Goal: Task Accomplishment & Management: Manage account settings

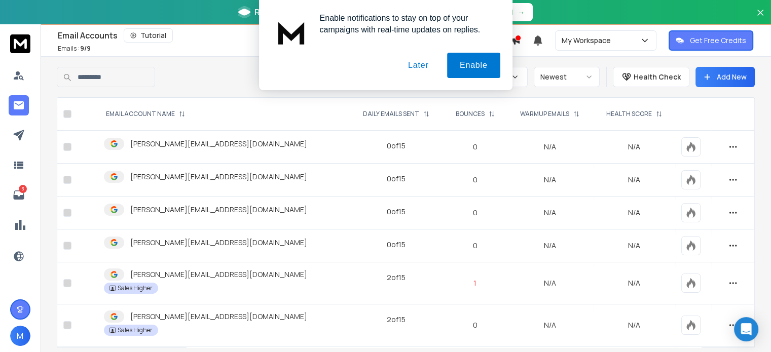
click at [421, 68] on button "Later" at bounding box center [418, 65] width 46 height 25
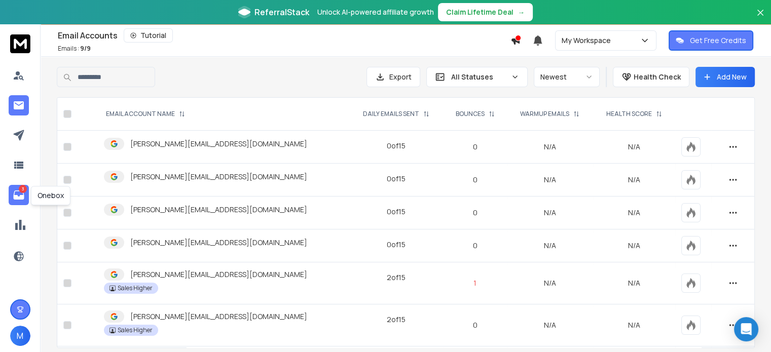
click at [23, 196] on icon at bounding box center [18, 195] width 11 height 9
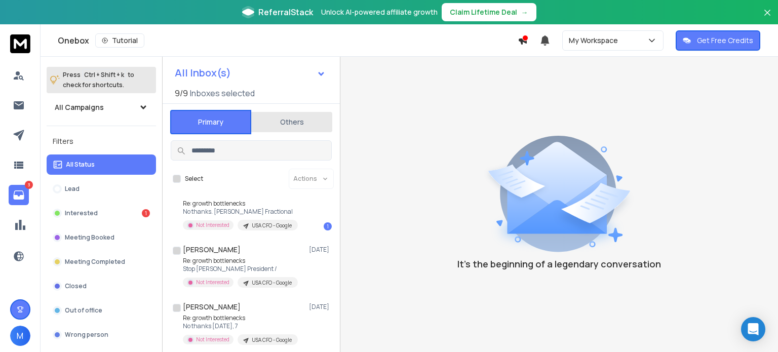
scroll to position [130, 0]
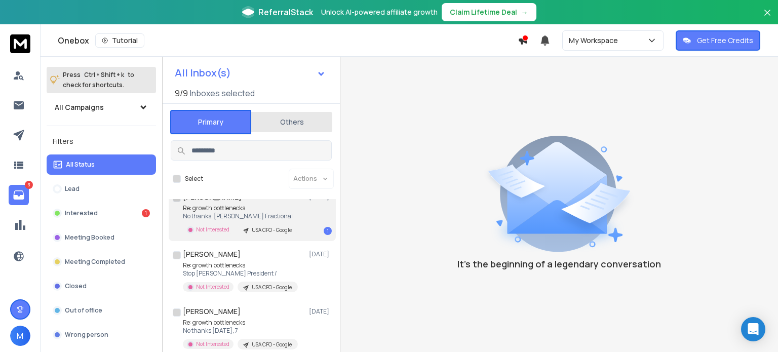
click at [270, 211] on p "Re: growth bottlenecks" at bounding box center [240, 208] width 115 height 8
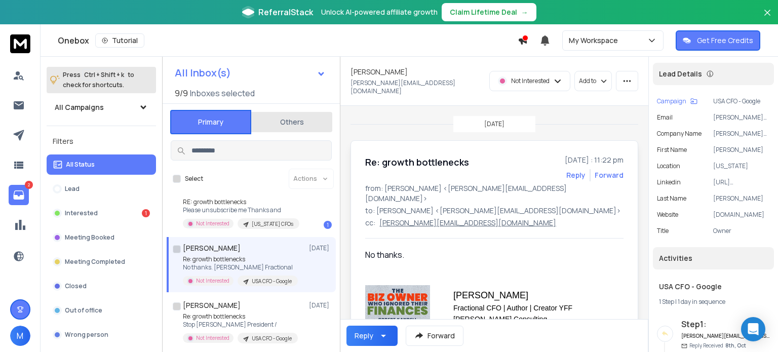
scroll to position [69, 0]
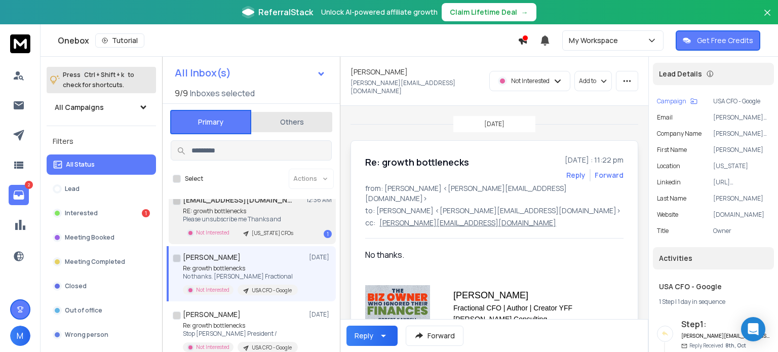
click at [293, 208] on div "RE: growth bottlenecks Please unsubscribe me Thanks and Not Interested [US_STAT…" at bounding box center [257, 222] width 149 height 31
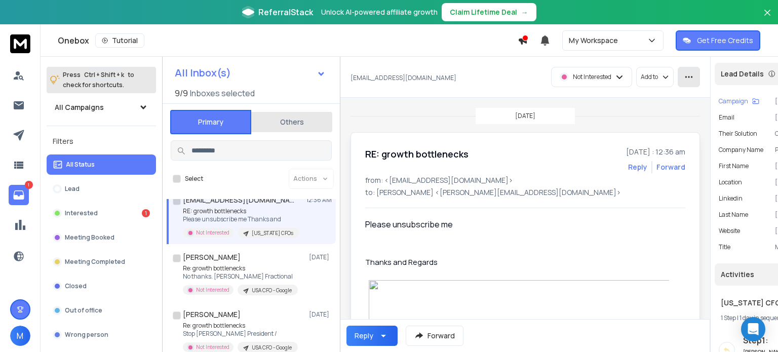
click at [700, 73] on button "button" at bounding box center [689, 77] width 22 height 20
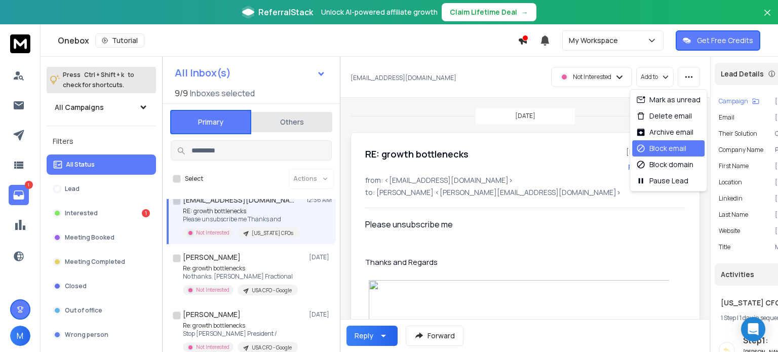
click at [672, 152] on div "Block email" at bounding box center [661, 148] width 50 height 10
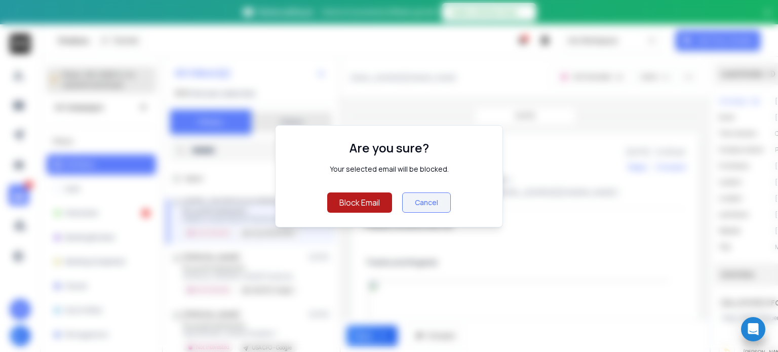
click at [368, 202] on button "Block Email" at bounding box center [359, 203] width 65 height 20
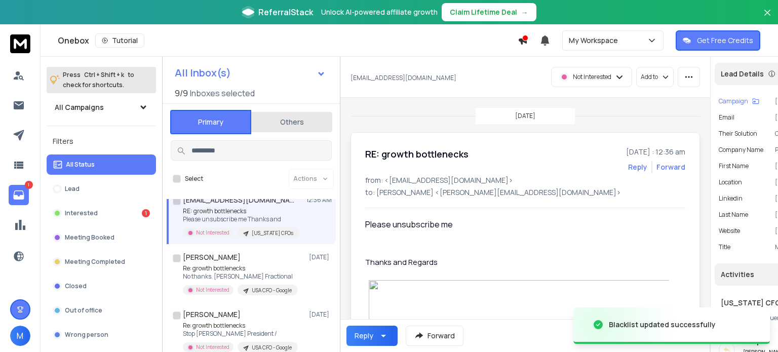
click at [337, 200] on div "[PERSON_NAME] 01:34 AM Re: growth bottlenecks Sure. Office Hours: M-F 10 Intere…" at bounding box center [251, 329] width 177 height 260
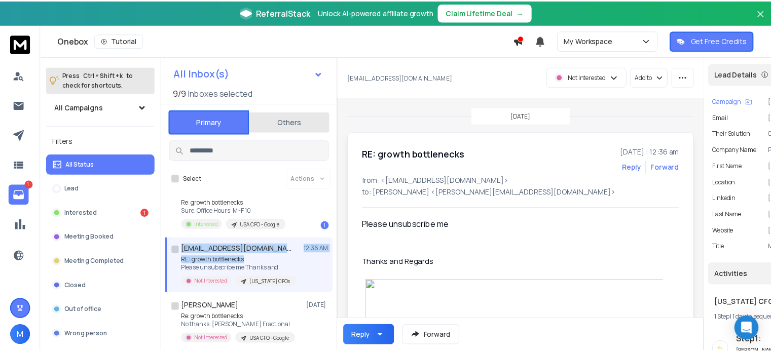
scroll to position [0, 0]
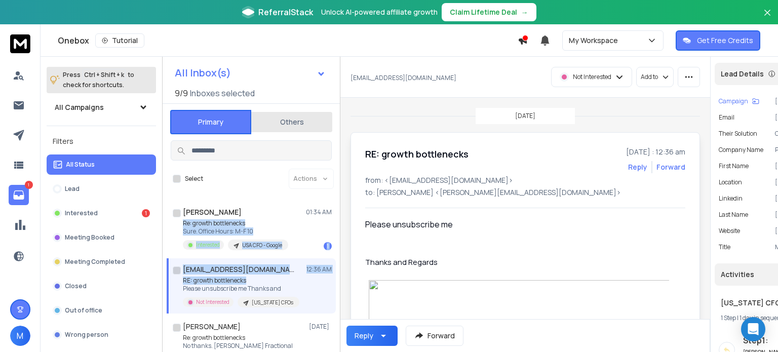
click at [337, 202] on div "[PERSON_NAME] 01:34 AM Re: growth bottlenecks Sure. Office Hours: M-F 10 Intere…" at bounding box center [251, 329] width 177 height 260
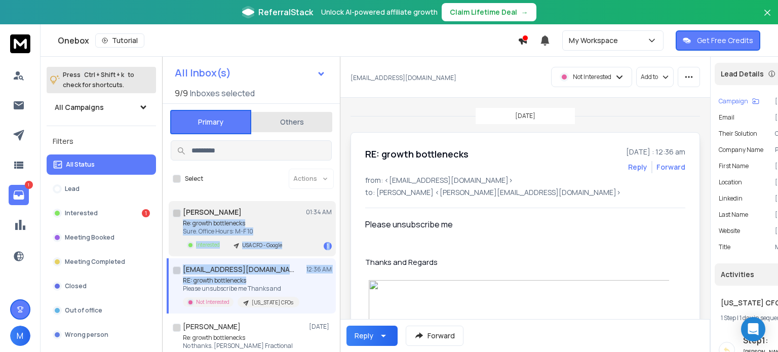
click at [302, 222] on div "Re: growth bottlenecks Sure. Office Hours: M-F 10 Interested USA CFO - Google 1" at bounding box center [257, 234] width 149 height 31
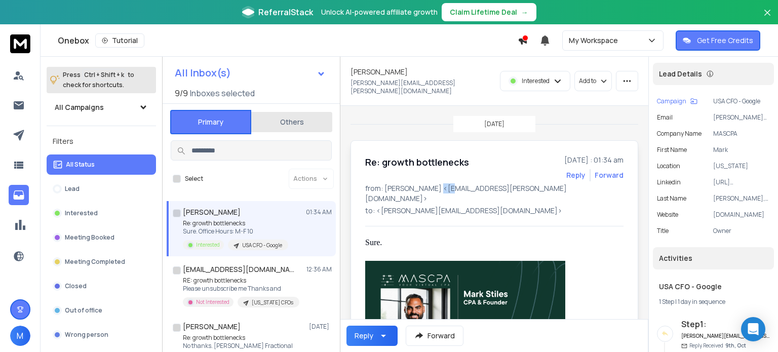
drag, startPoint x: 430, startPoint y: 181, endPoint x: 442, endPoint y: 180, distance: 12.2
click at [442, 183] on p "from: [PERSON_NAME] <[EMAIL_ADDRESS][PERSON_NAME][DOMAIN_NAME]>" at bounding box center [494, 193] width 258 height 20
drag, startPoint x: 427, startPoint y: 181, endPoint x: 529, endPoint y: 183, distance: 101.9
click at [529, 183] on p "from: [PERSON_NAME] <[EMAIL_ADDRESS][PERSON_NAME][DOMAIN_NAME]>" at bounding box center [494, 193] width 258 height 20
copy p "[PERSON_NAME][EMAIL_ADDRESS][PERSON_NAME][DOMAIN_NAME]"
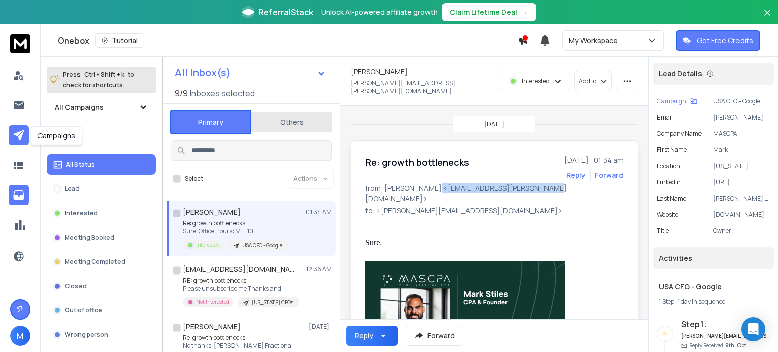
click at [18, 136] on icon at bounding box center [19, 135] width 12 height 12
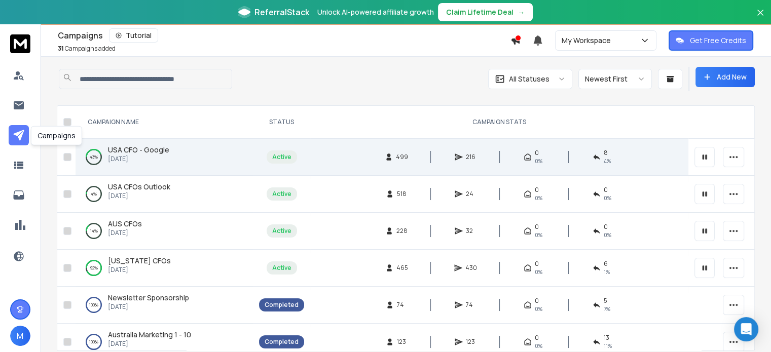
click at [126, 147] on span "USA CFO - Google" at bounding box center [138, 150] width 61 height 10
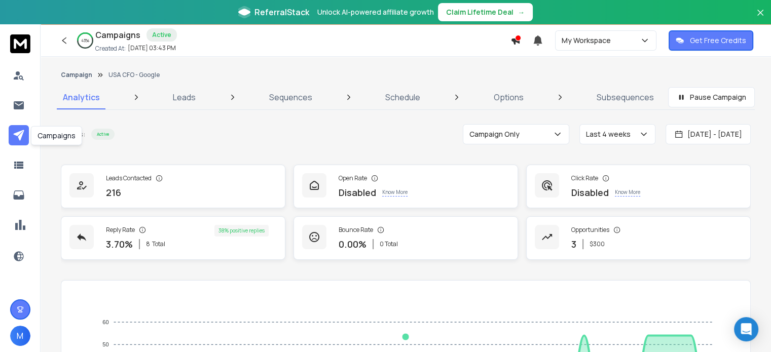
click at [15, 135] on icon at bounding box center [18, 135] width 11 height 11
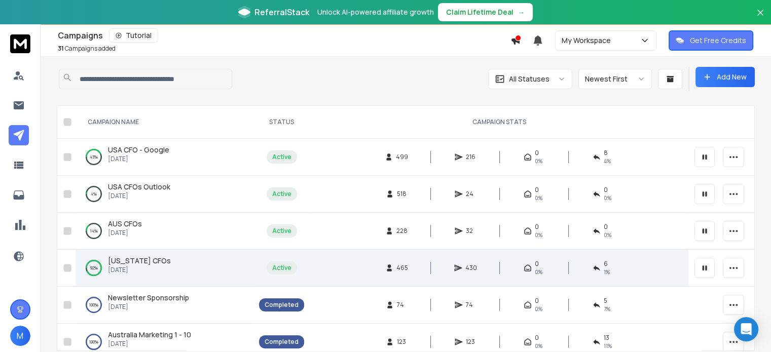
click at [127, 256] on span "[US_STATE] CFOs" at bounding box center [139, 261] width 63 height 10
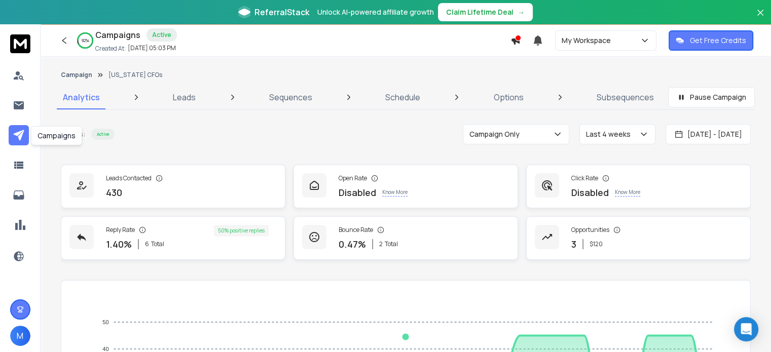
click at [18, 134] on icon at bounding box center [18, 135] width 11 height 11
